Goal: Task Accomplishment & Management: Manage account settings

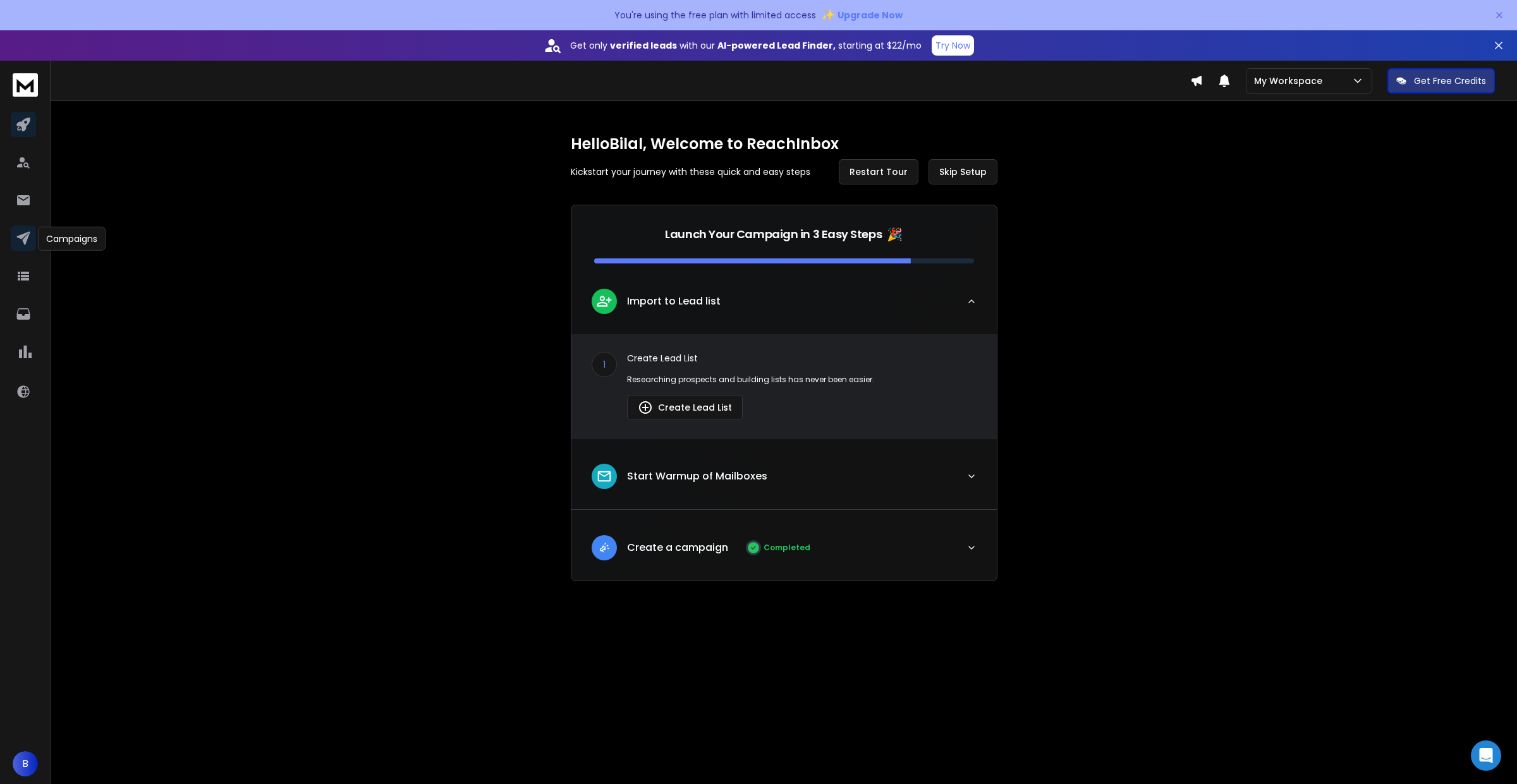
click at [24, 235] on icon at bounding box center [24, 238] width 14 height 14
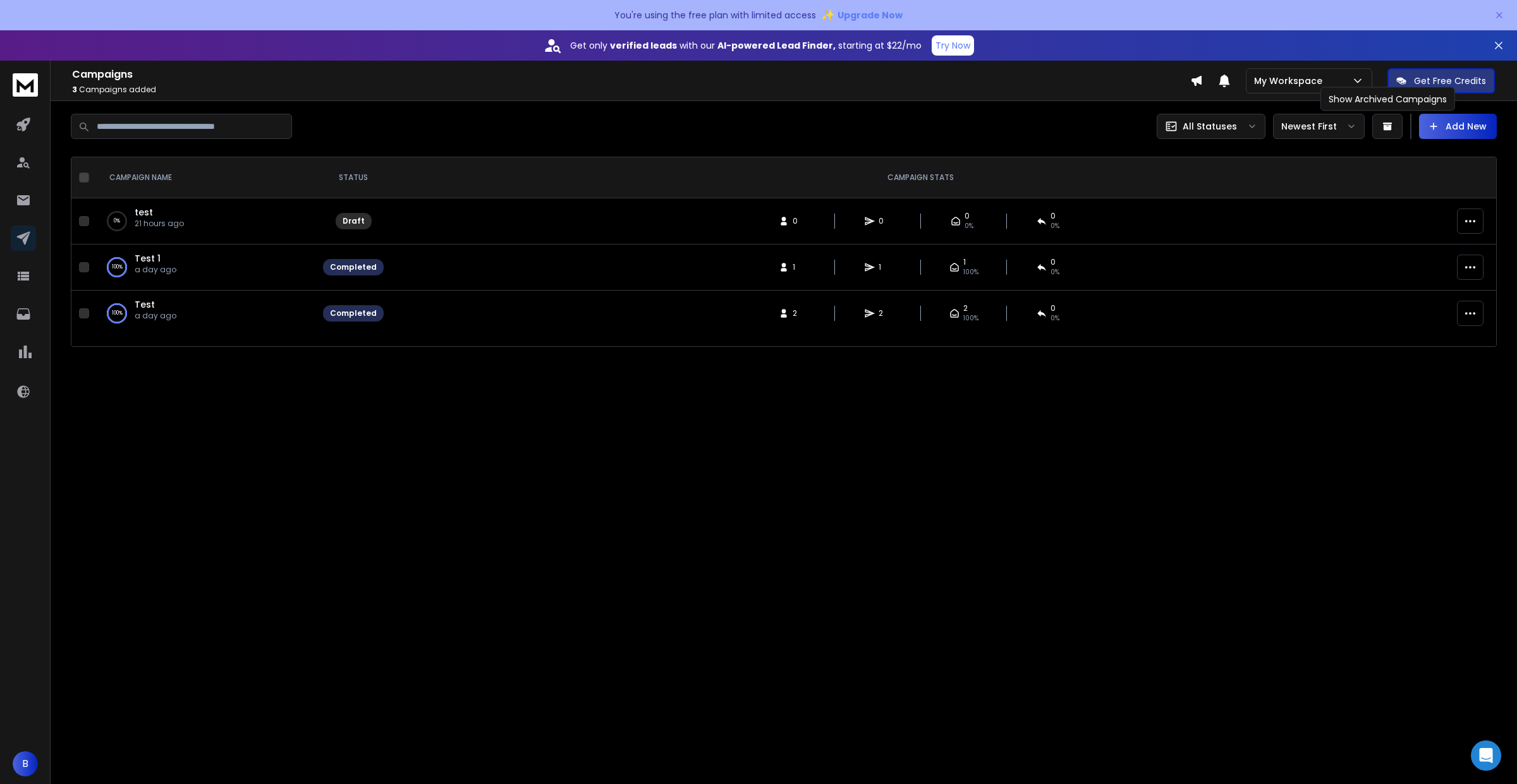
click at [1448, 131] on button "Add New" at bounding box center [1457, 127] width 78 height 26
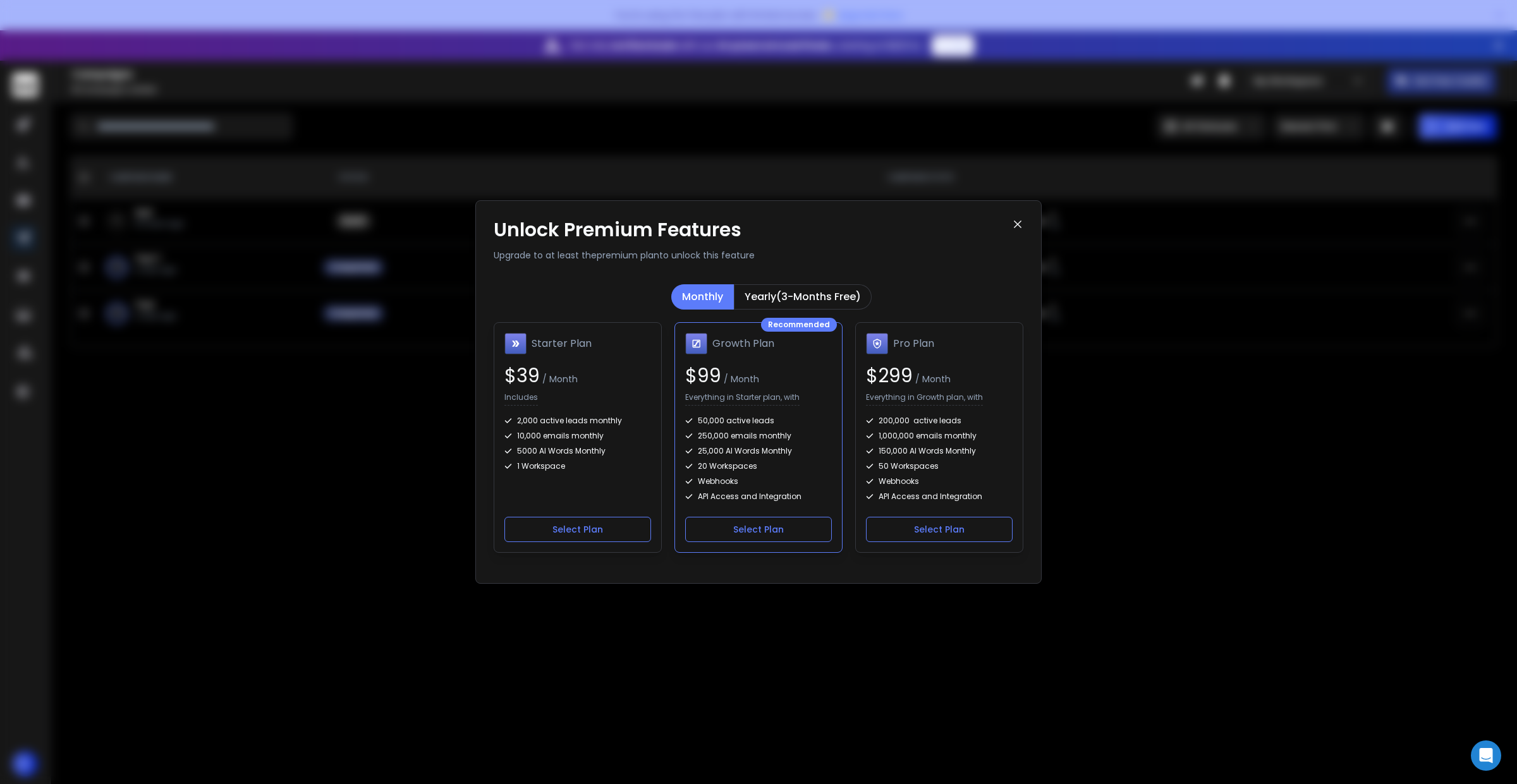
click at [1022, 220] on icon at bounding box center [1018, 225] width 12 height 12
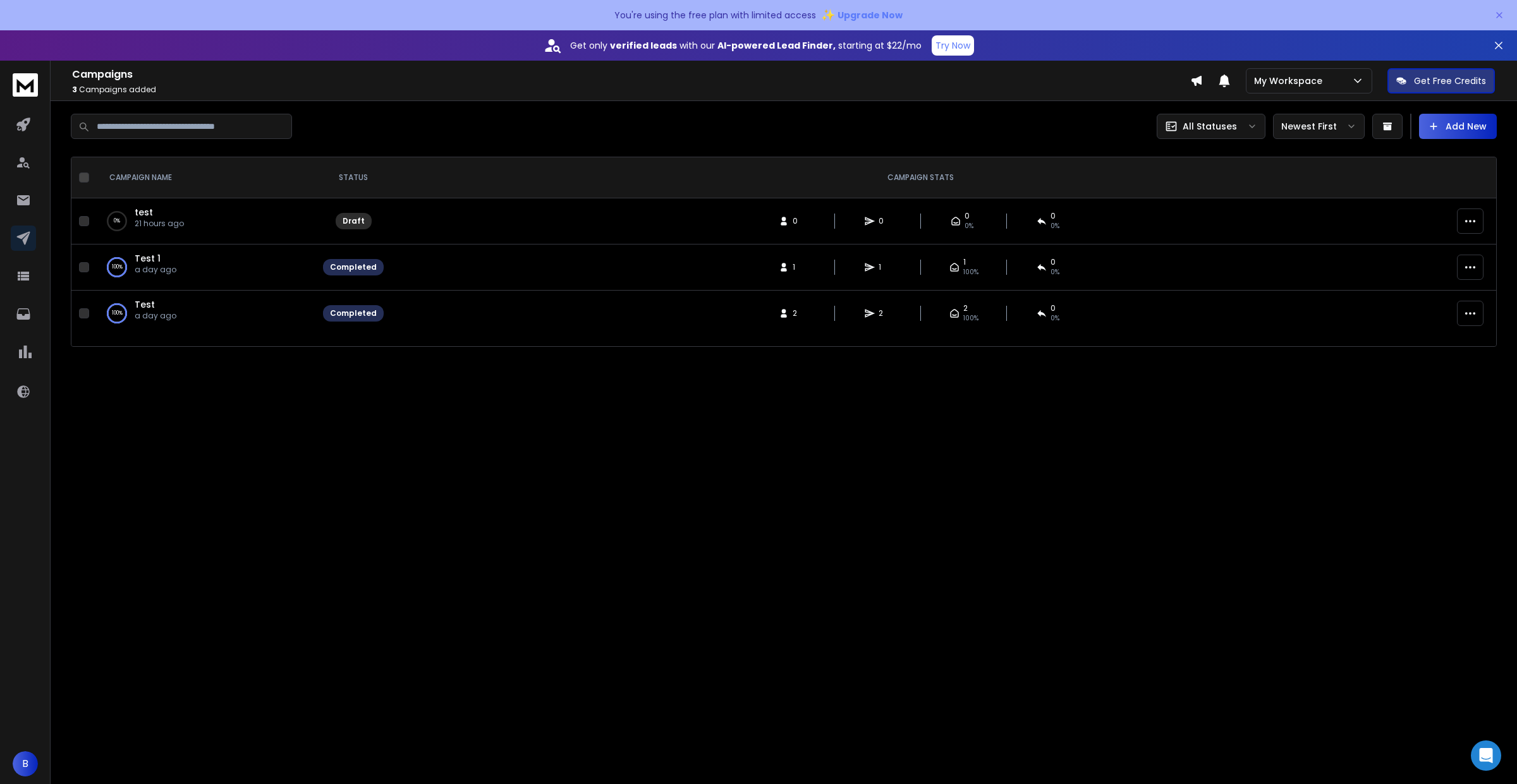
click at [1467, 225] on icon "button" at bounding box center [1470, 221] width 13 height 13
click at [1390, 273] on div "Delete" at bounding box center [1387, 270] width 48 height 13
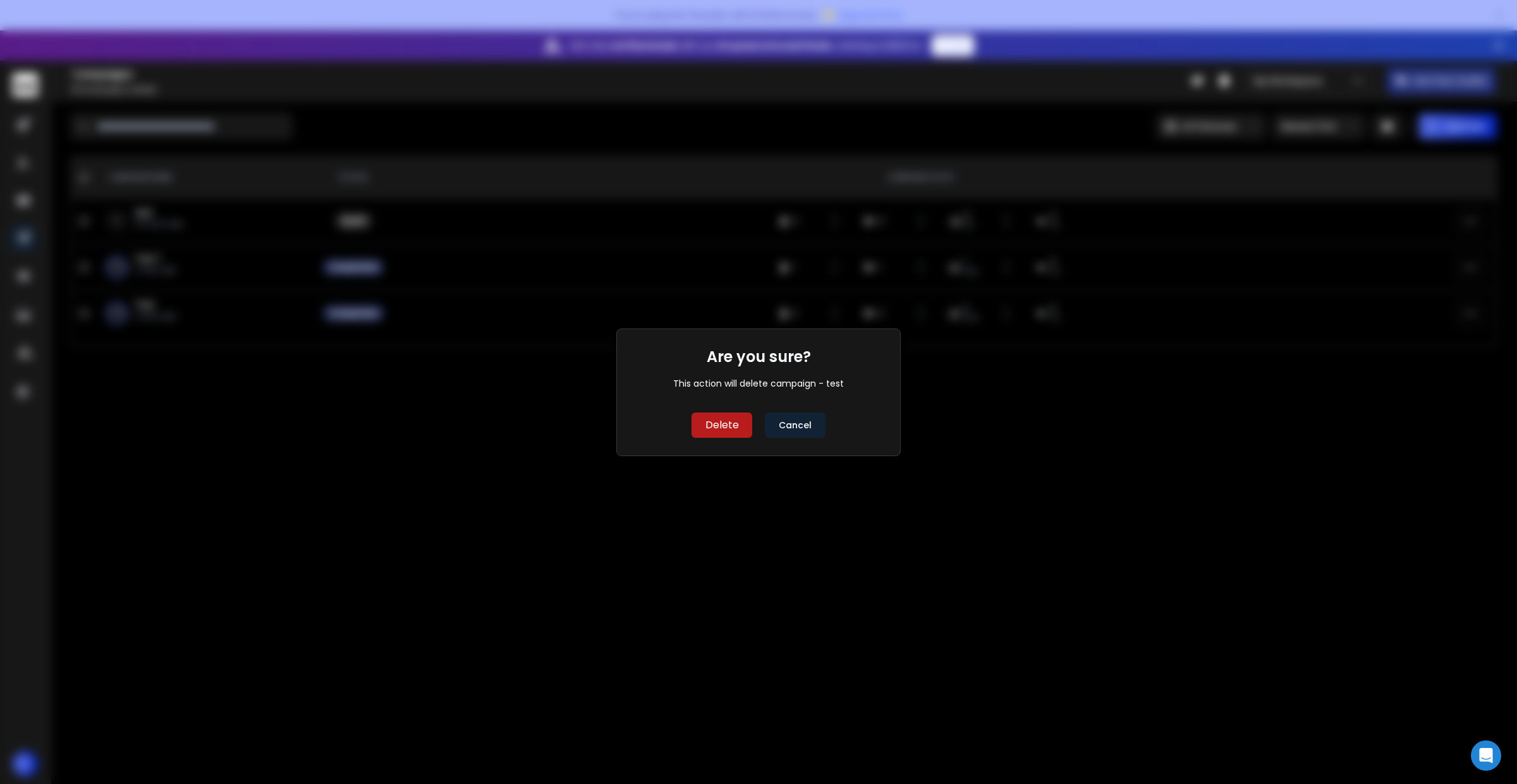
click at [733, 425] on button "Delete" at bounding box center [722, 426] width 61 height 26
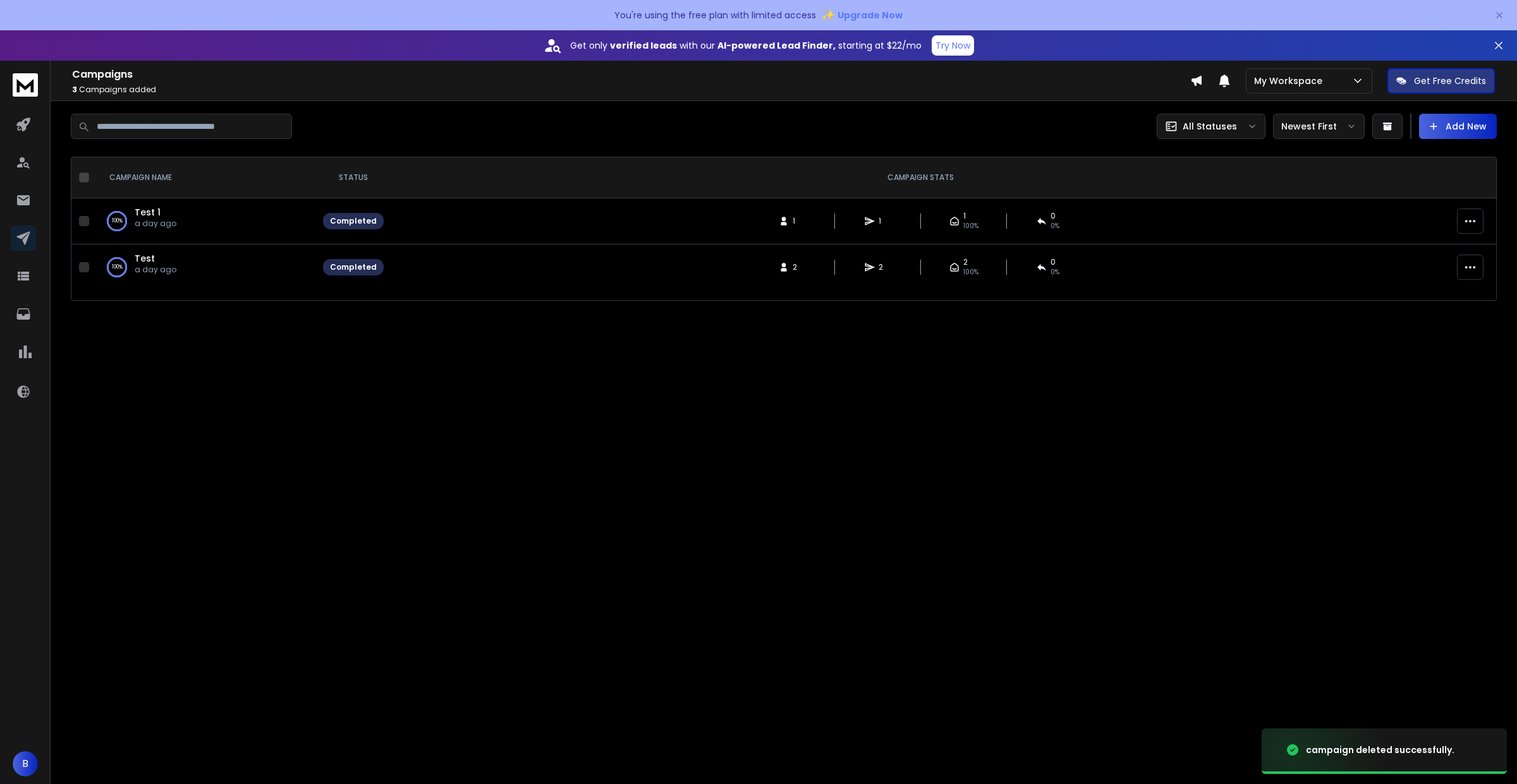
click at [1445, 133] on button "Add New" at bounding box center [1457, 127] width 78 height 26
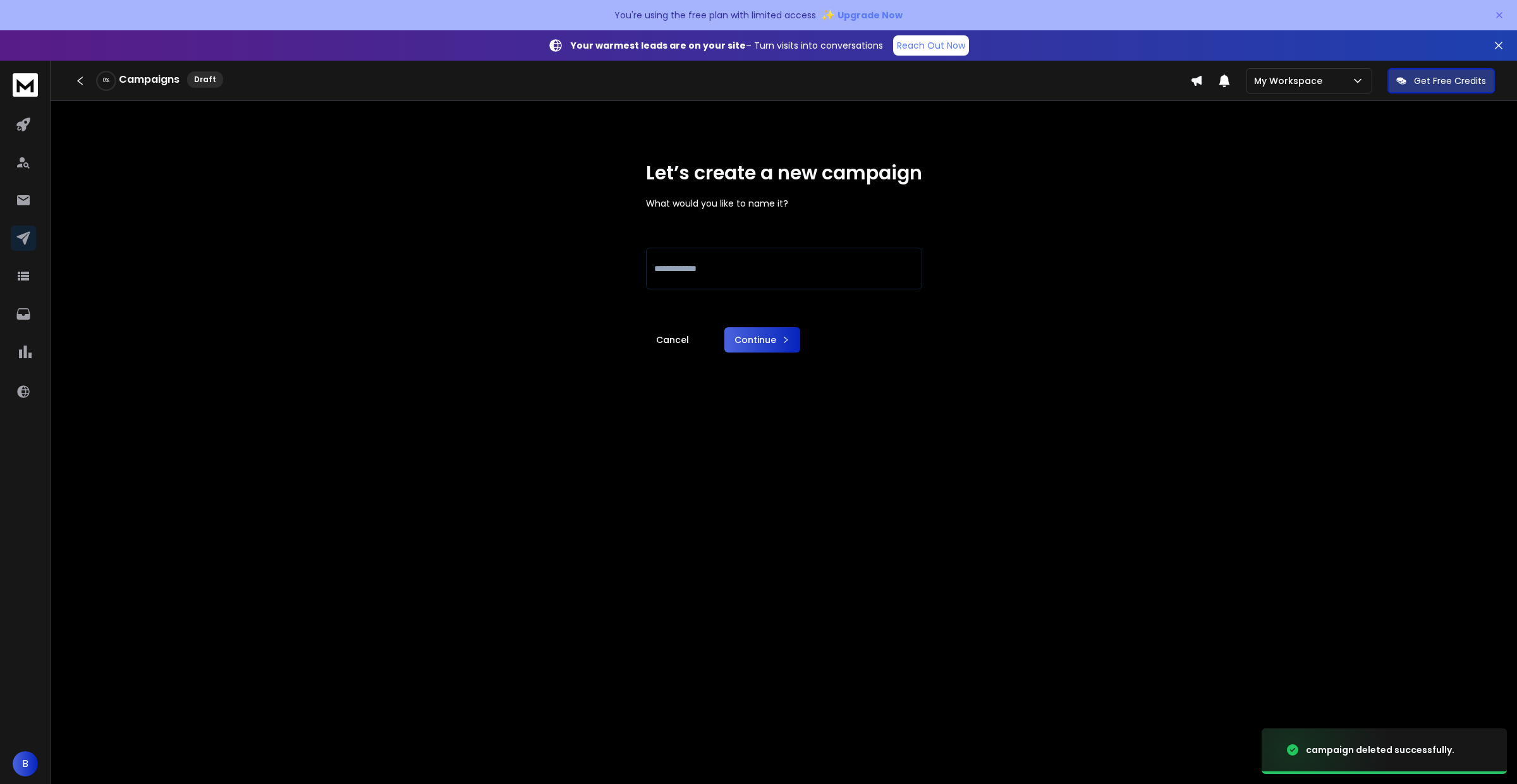
click at [693, 267] on input at bounding box center [784, 269] width 277 height 42
type input "*****"
click at [759, 333] on button "Continue" at bounding box center [761, 340] width 76 height 26
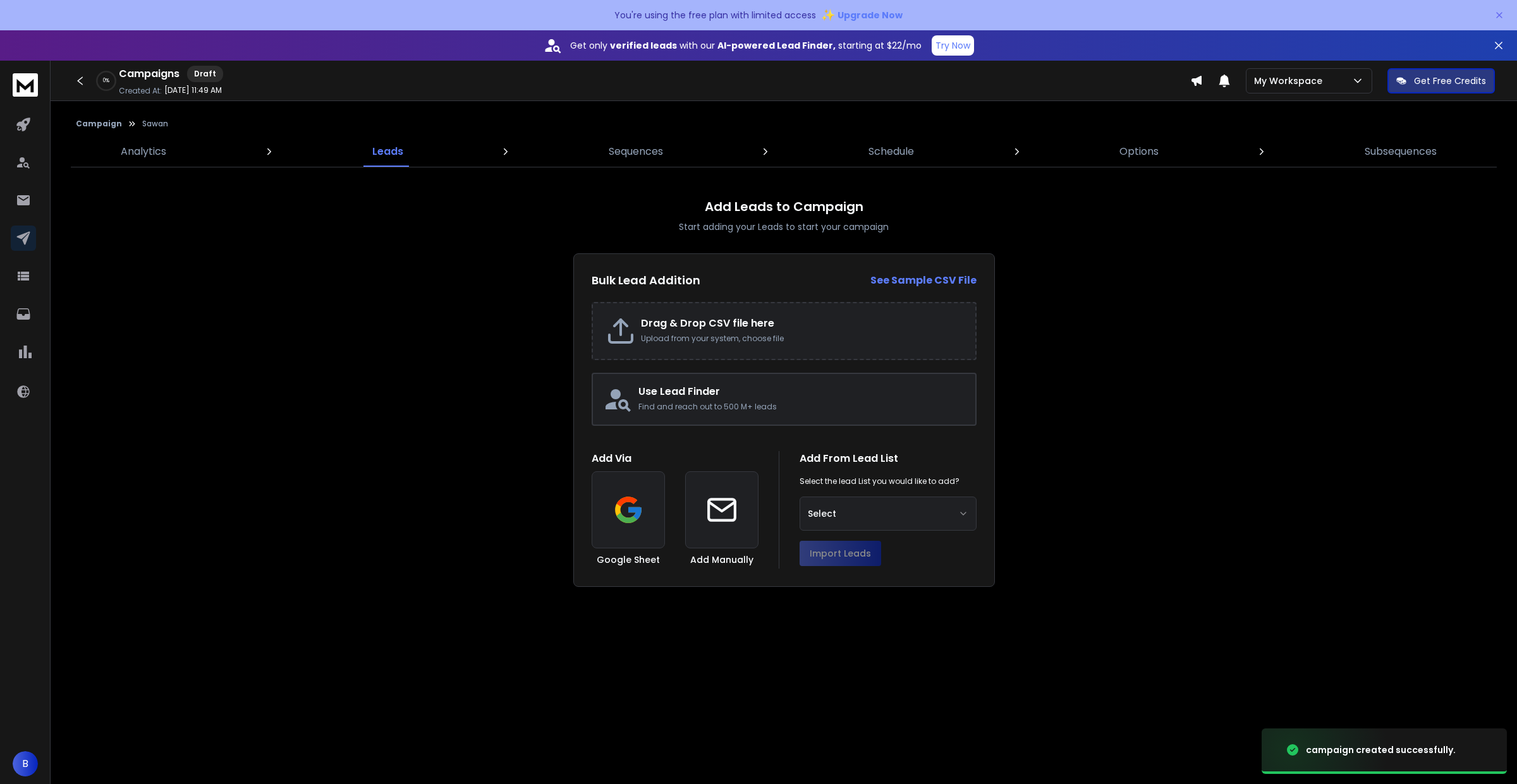
click at [876, 122] on div "Campaign Sawan" at bounding box center [783, 124] width 1426 height 21
click at [886, 153] on p "Schedule" at bounding box center [891, 151] width 45 height 15
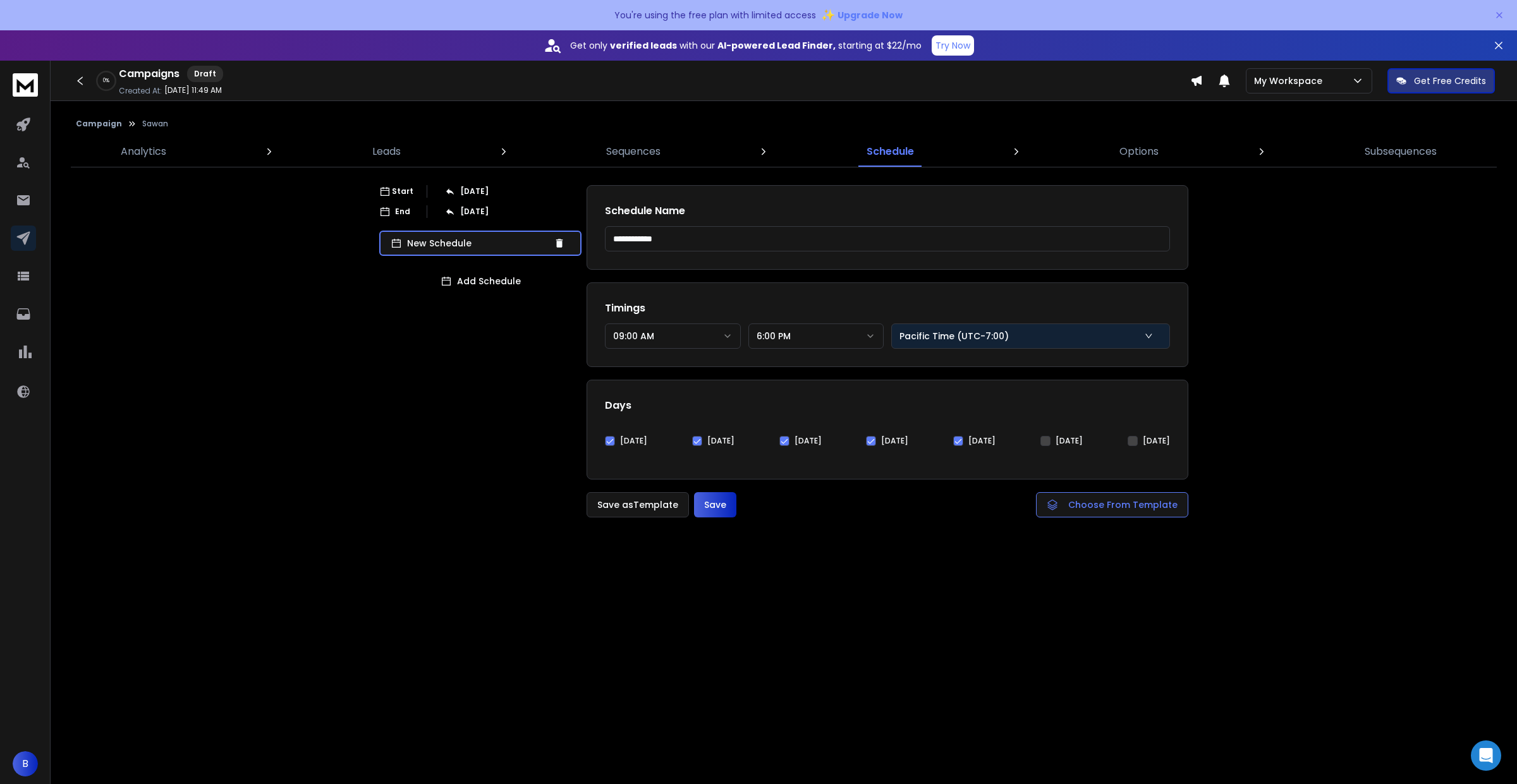
click at [943, 340] on p "Pacific Time (UTC-7:00)" at bounding box center [957, 336] width 115 height 13
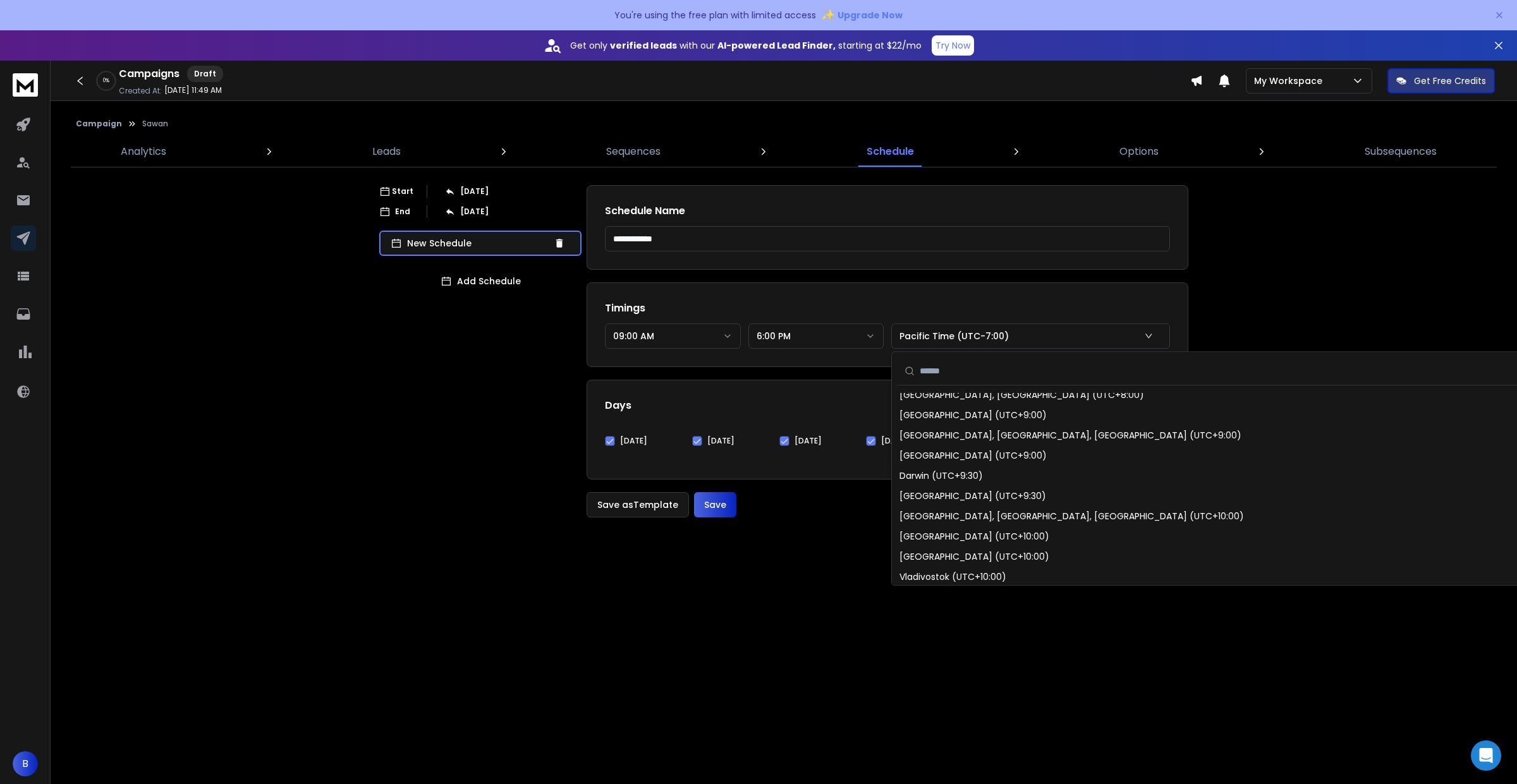
scroll to position [1343, 0]
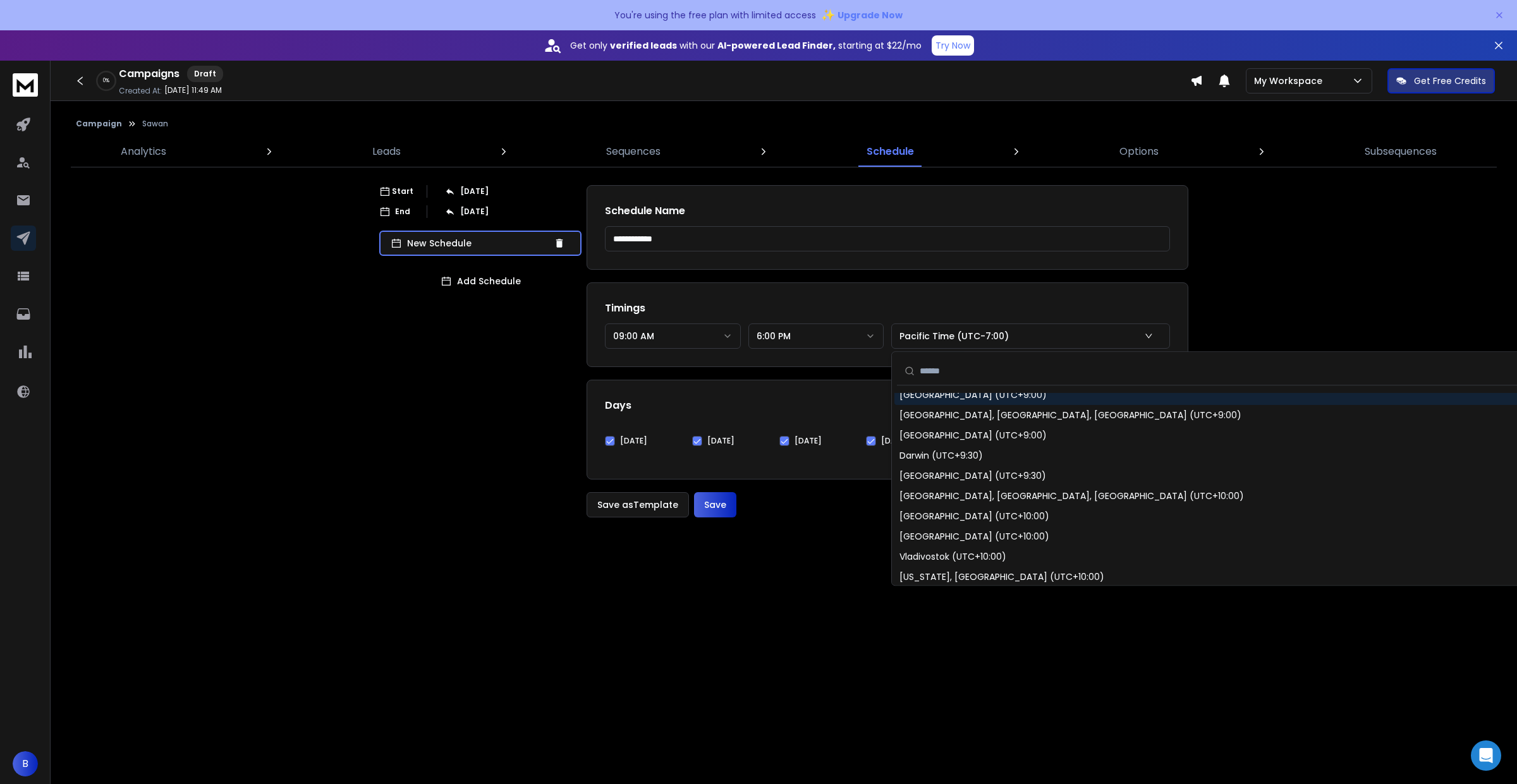
click at [928, 363] on input "text" at bounding box center [1224, 371] width 608 height 27
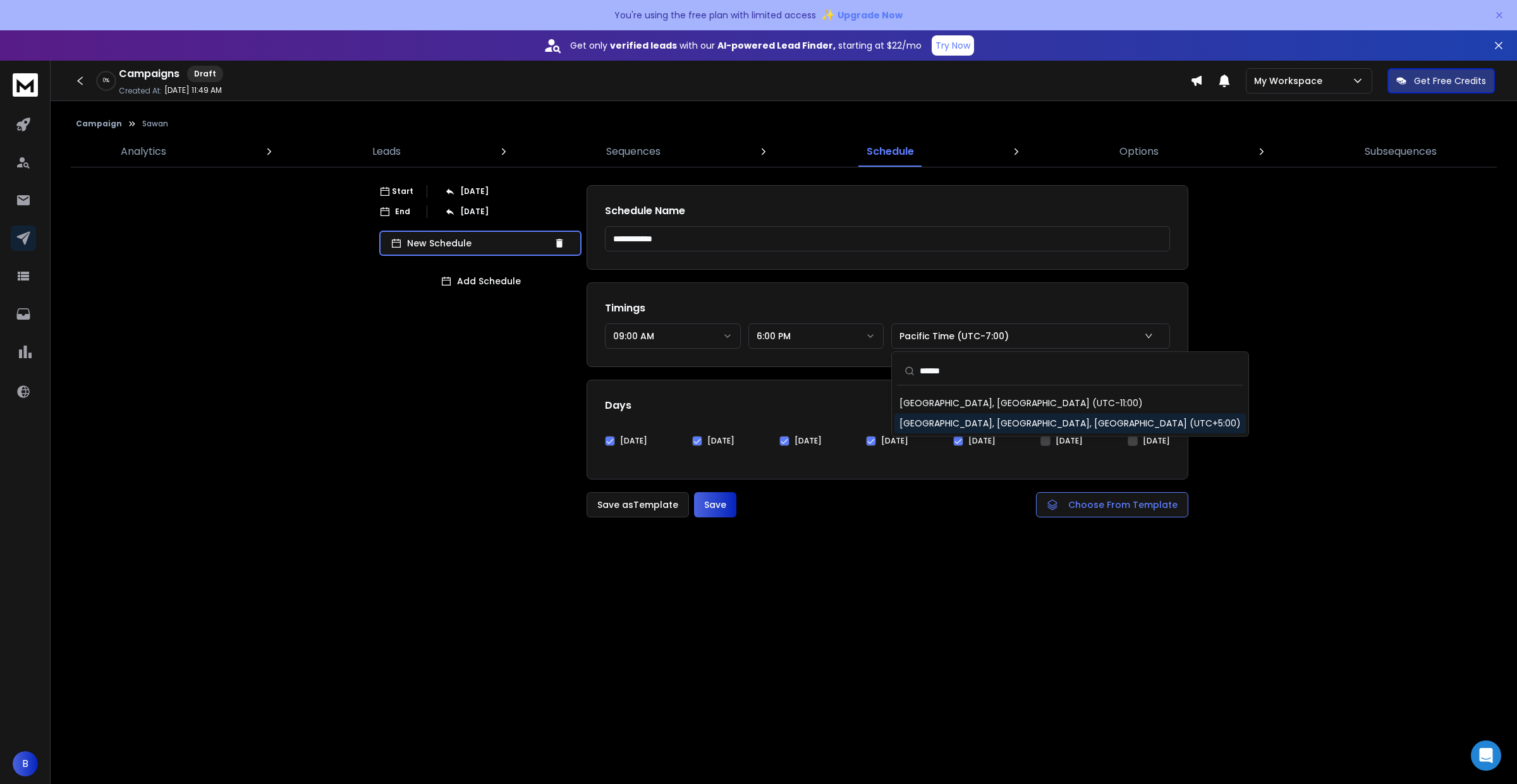
type input "******"
click at [946, 425] on div "[GEOGRAPHIC_DATA], [GEOGRAPHIC_DATA], [GEOGRAPHIC_DATA] (UTC+5:00)" at bounding box center [1071, 423] width 341 height 13
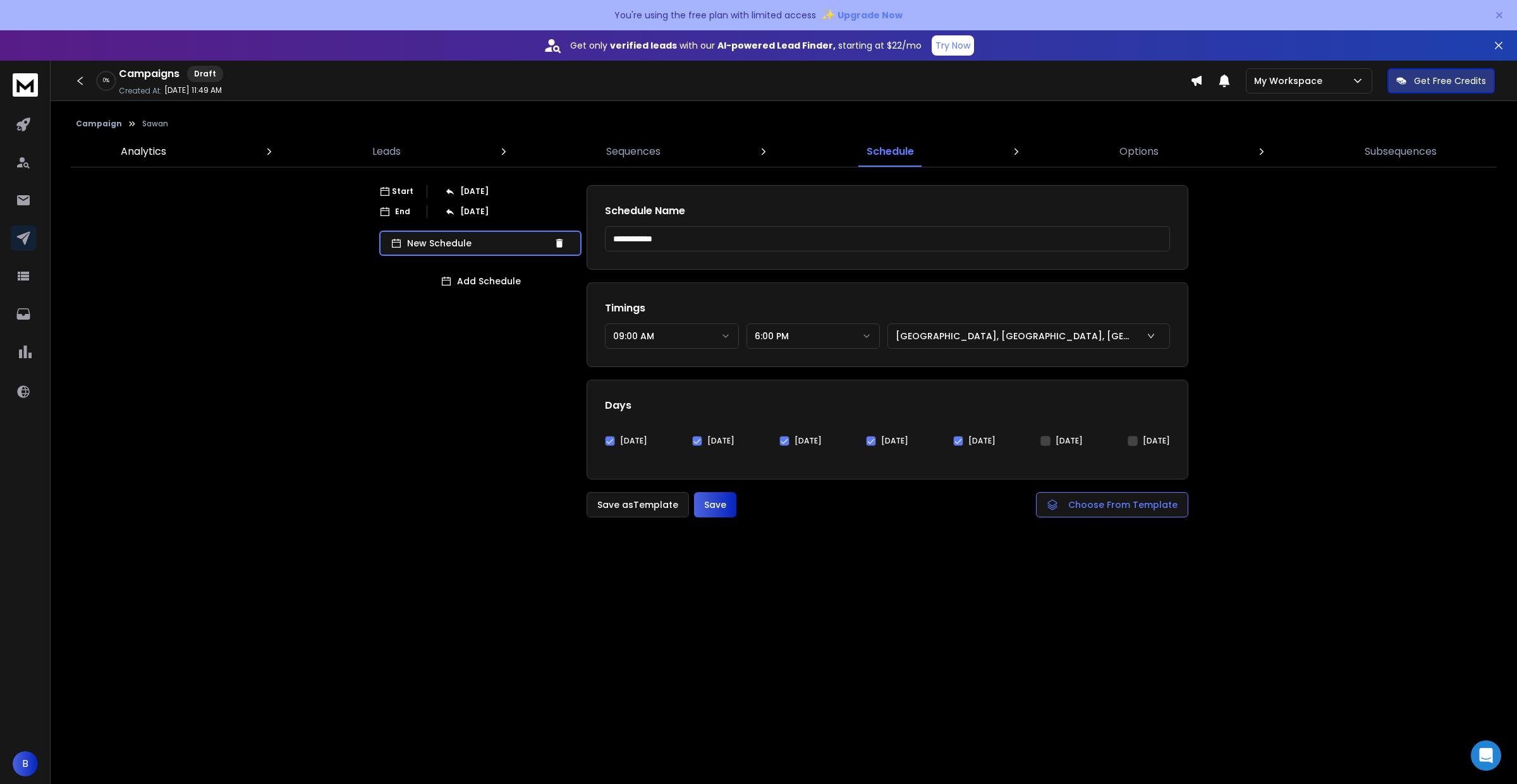
click at [163, 155] on p "Analytics" at bounding box center [143, 151] width 45 height 15
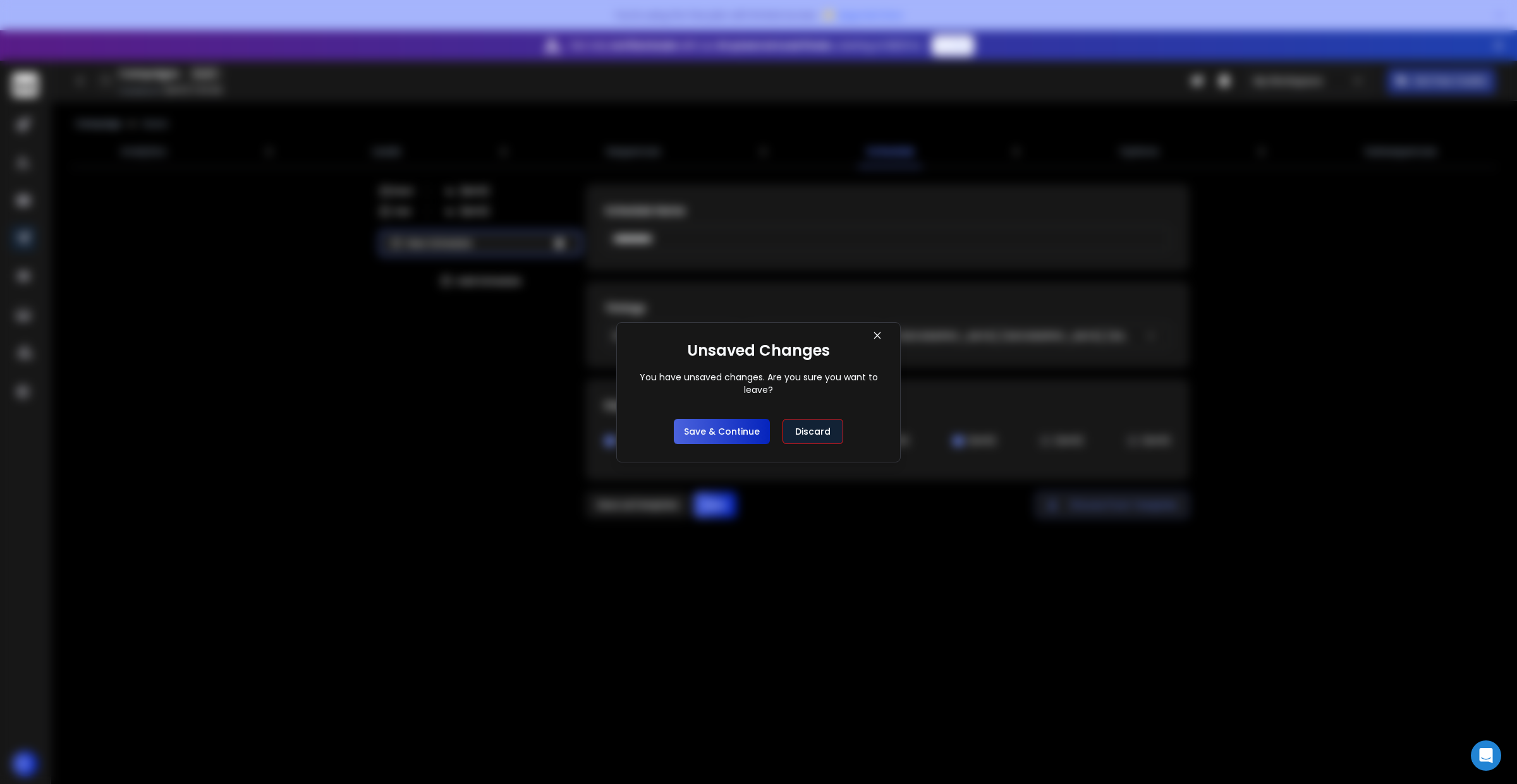
click at [816, 427] on button "Discard" at bounding box center [813, 432] width 61 height 26
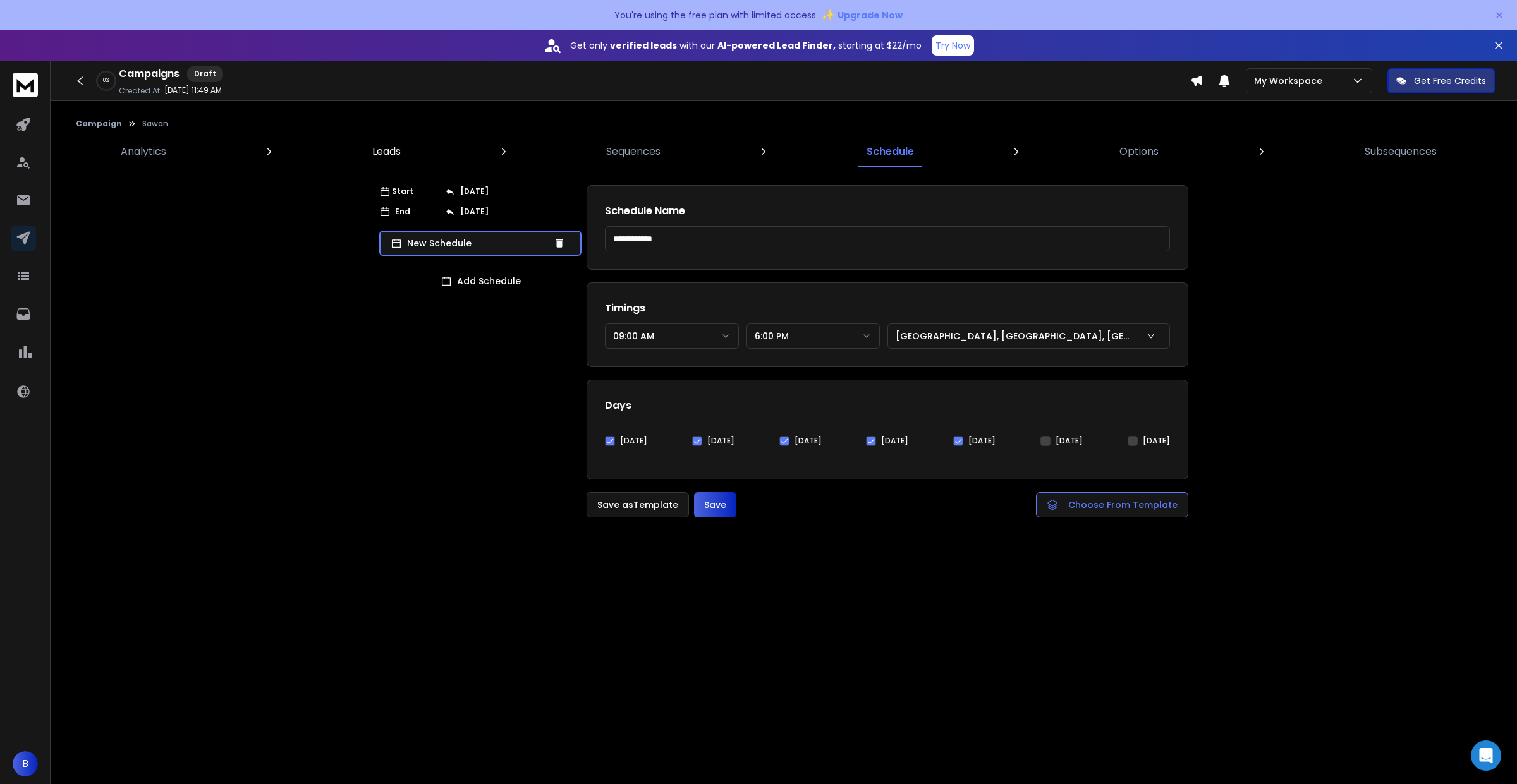
click at [372, 146] on link "Leads" at bounding box center [387, 151] width 43 height 30
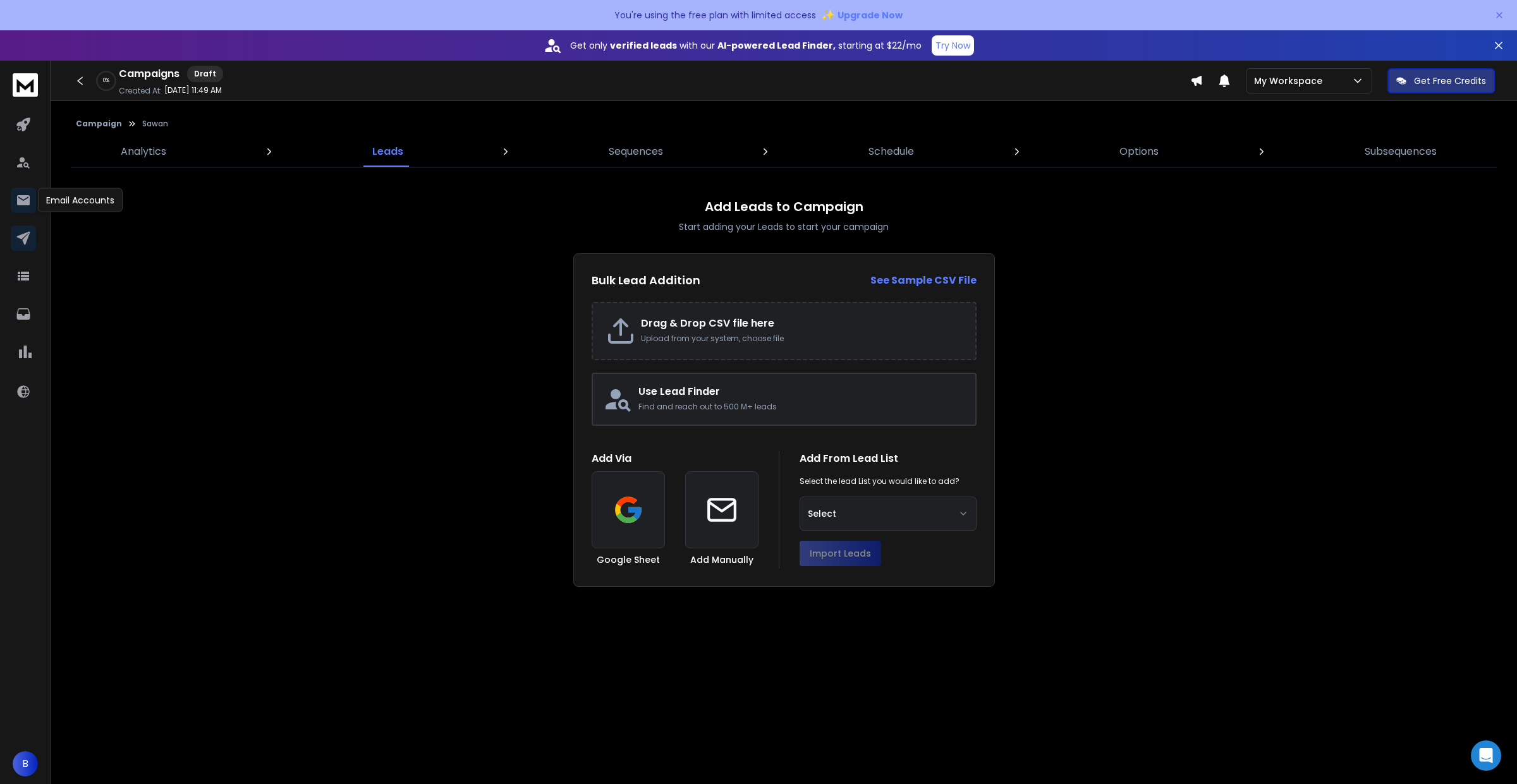
click at [16, 200] on icon at bounding box center [23, 199] width 15 height 15
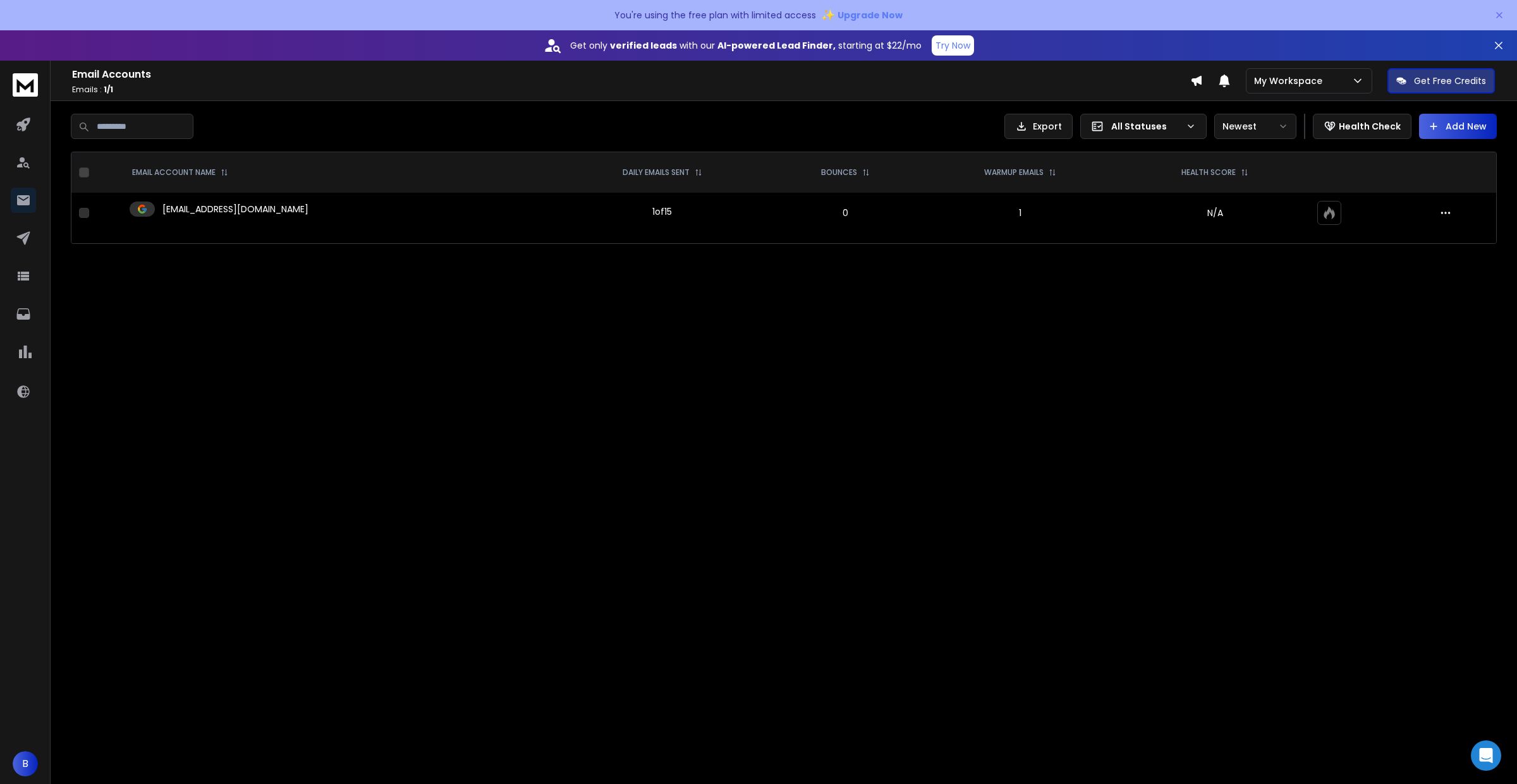
click at [1430, 127] on icon at bounding box center [1434, 126] width 9 height 9
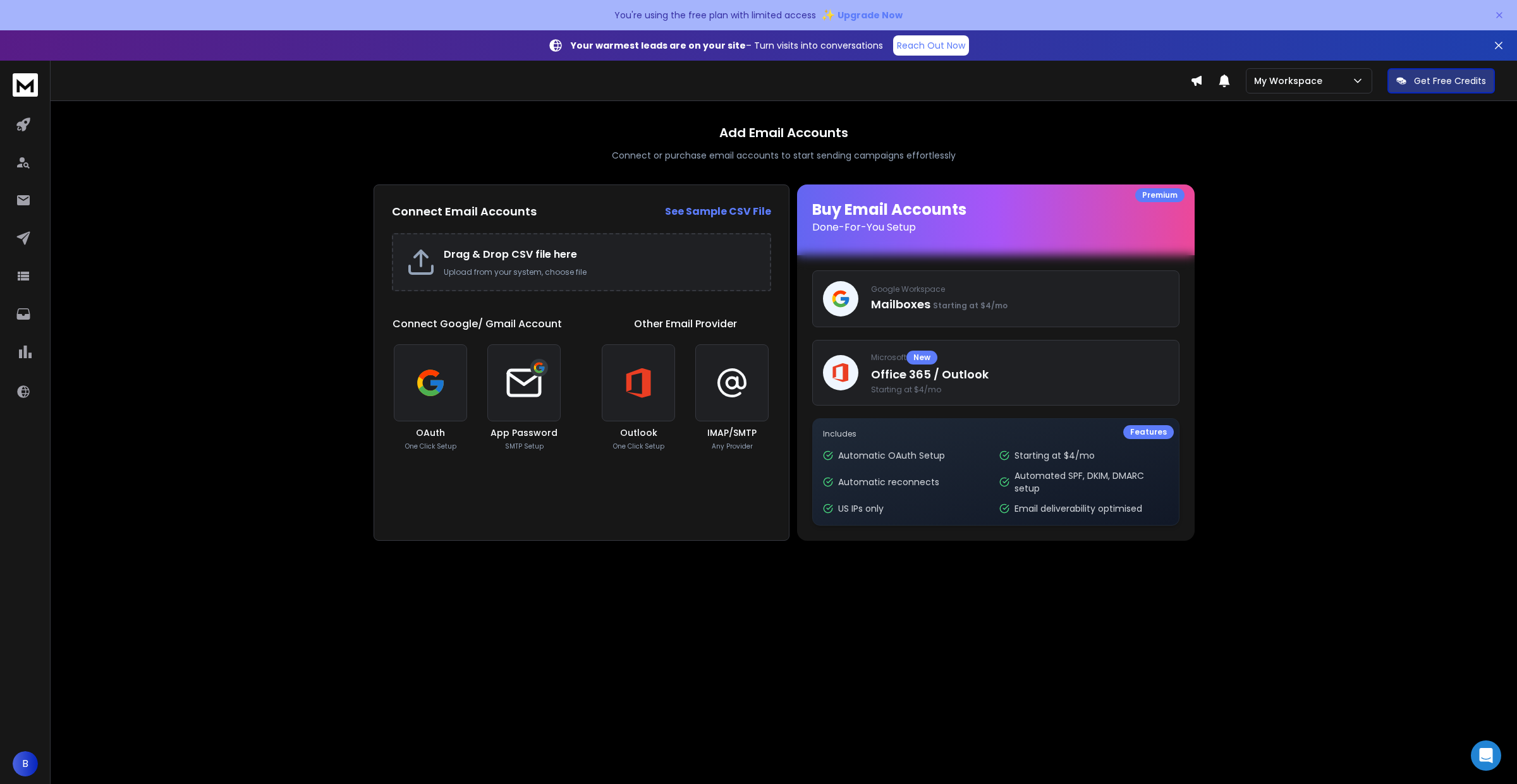
click at [523, 387] on icon at bounding box center [524, 383] width 38 height 38
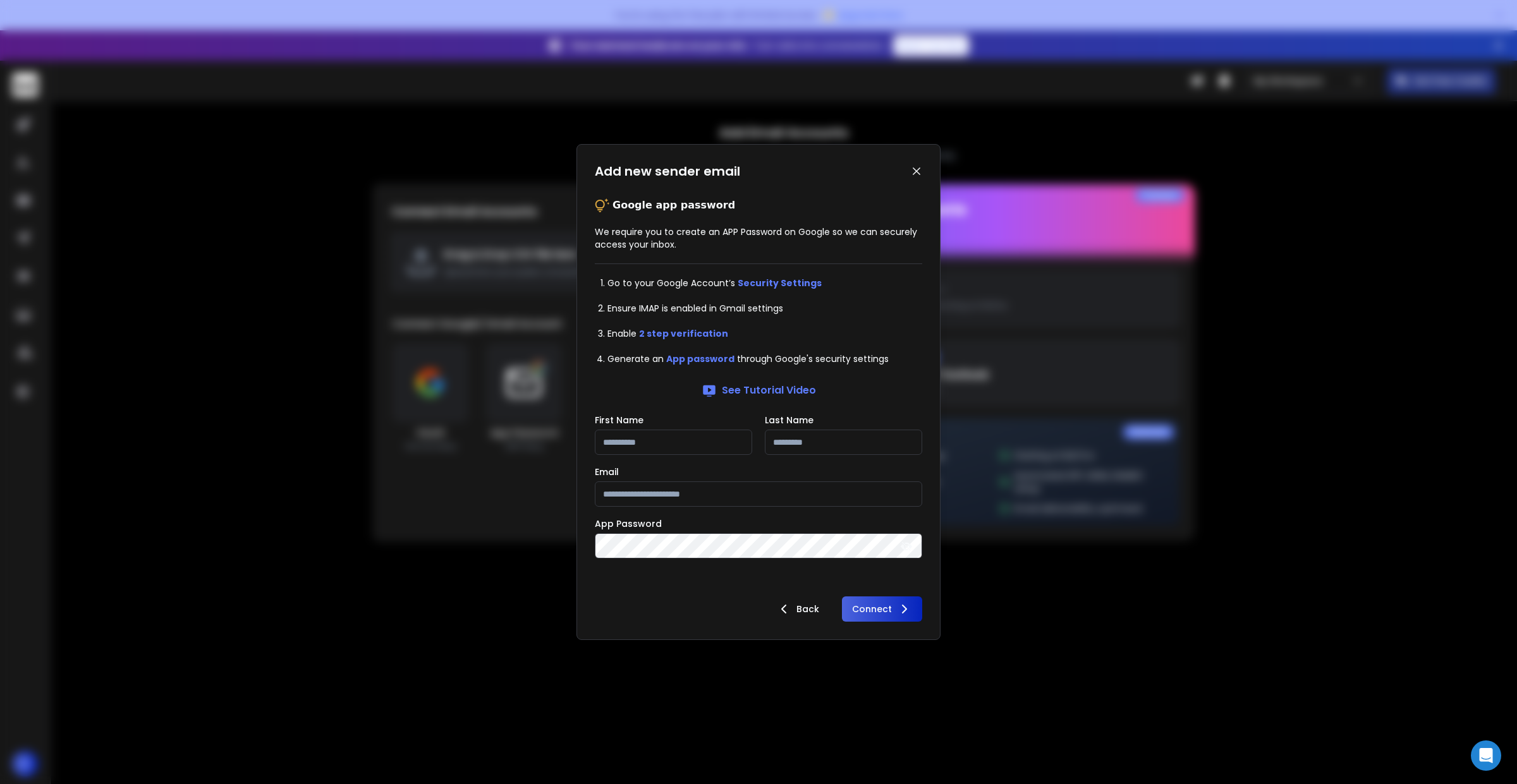
click at [653, 440] on input "text" at bounding box center [673, 443] width 157 height 26
drag, startPoint x: 630, startPoint y: 499, endPoint x: 630, endPoint y: 523, distance: 24.0
click at [630, 499] on input "email" at bounding box center [758, 495] width 328 height 26
click at [492, 559] on div "Add new sender email Google app password We require you to create an APP Passwo…" at bounding box center [758, 392] width 1517 height 521
click at [915, 172] on icon at bounding box center [916, 172] width 8 height 8
